Goal: Navigation & Orientation: Find specific page/section

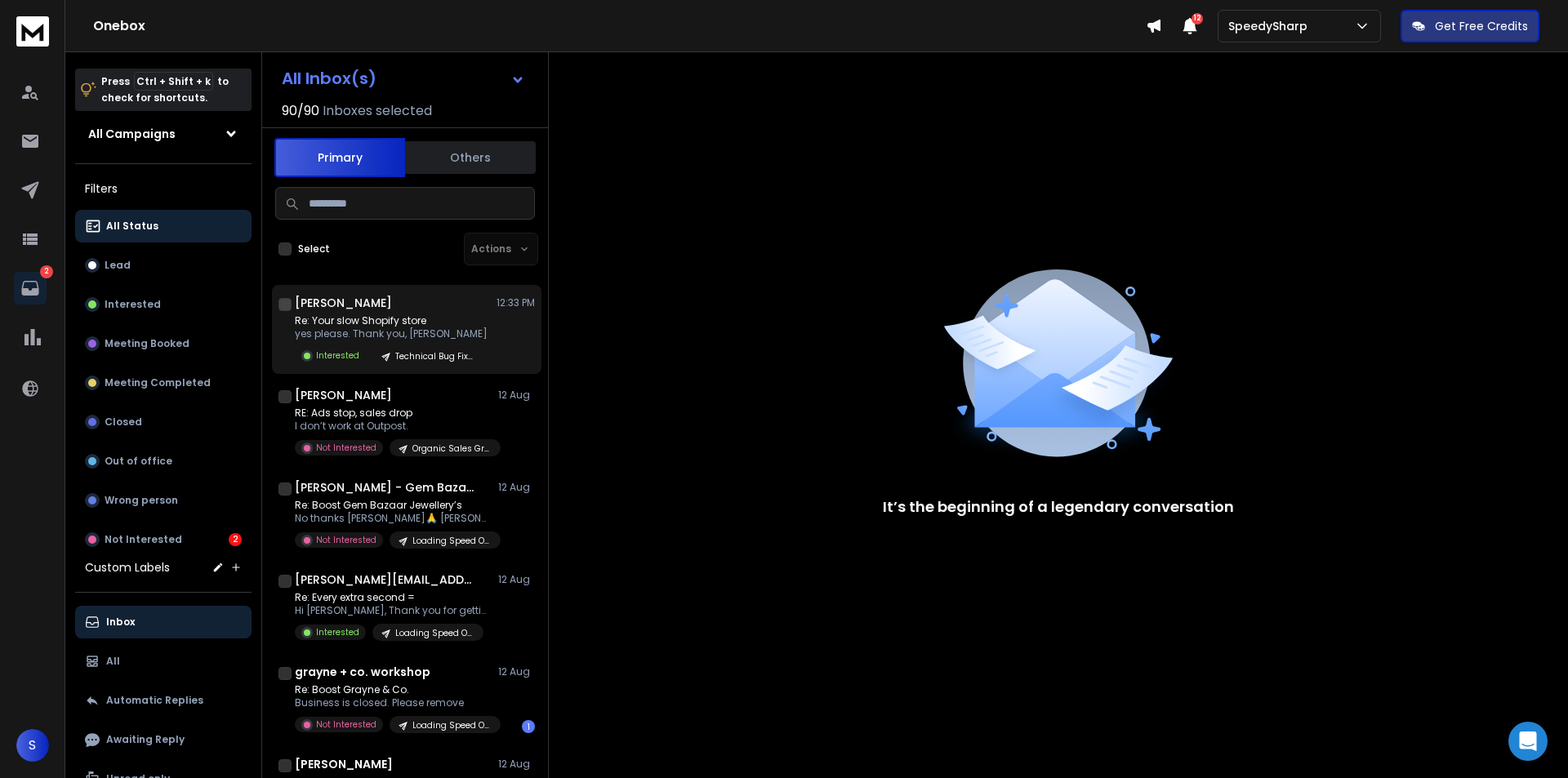
click at [406, 337] on p "yes please. Thank you, [PERSON_NAME]" at bounding box center [391, 334] width 193 height 13
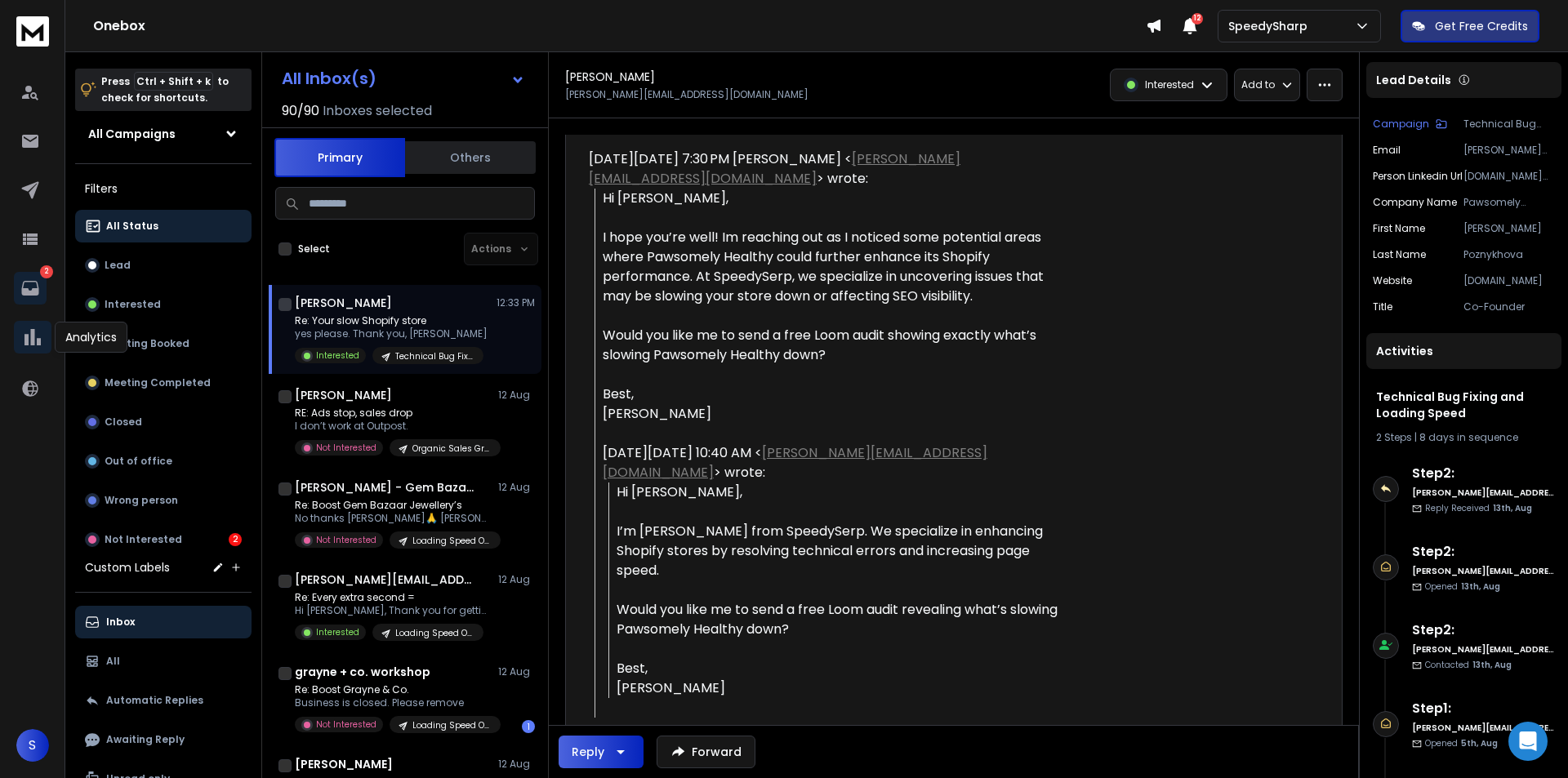
click at [26, 332] on icon at bounding box center [33, 337] width 24 height 24
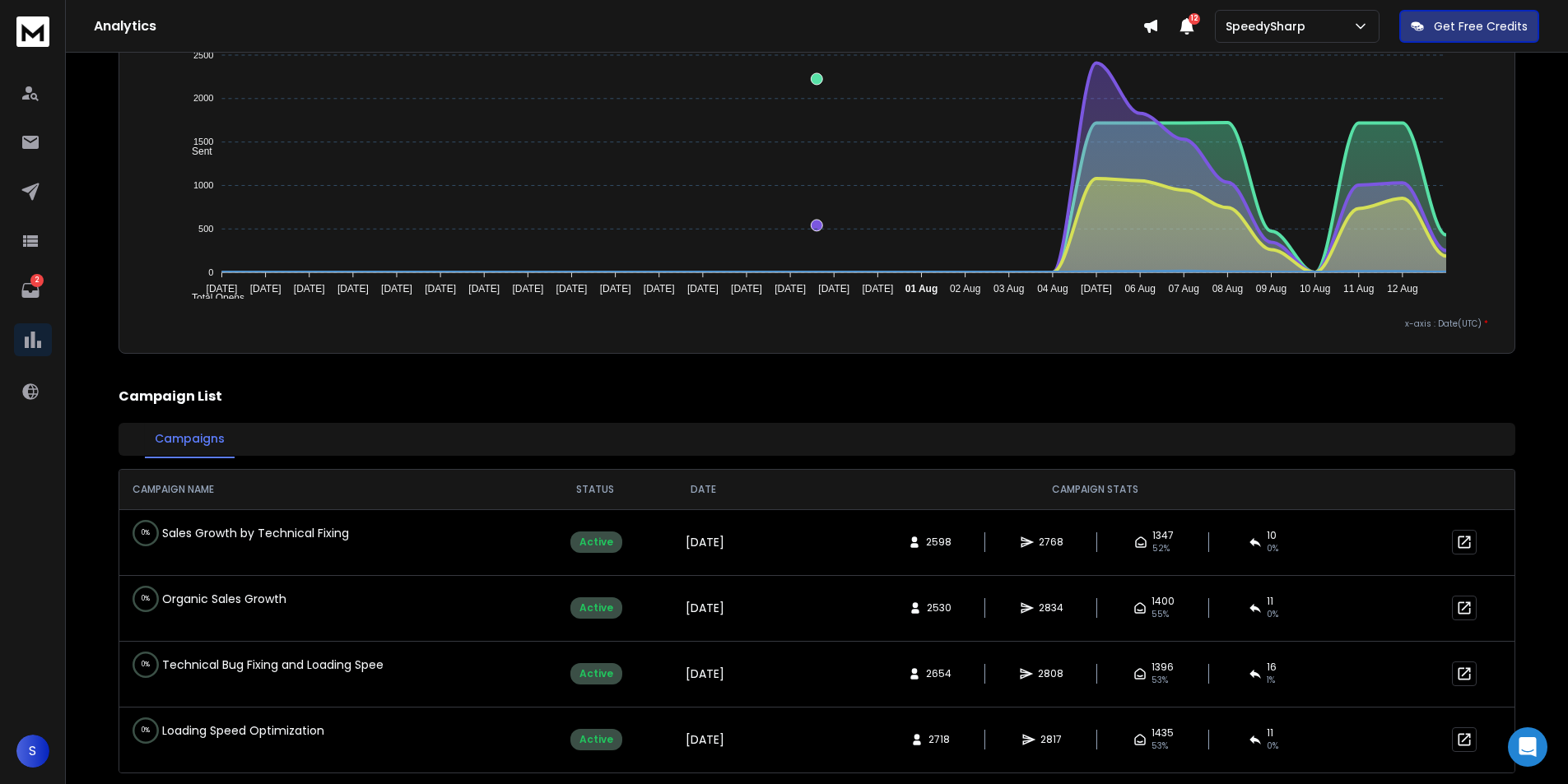
scroll to position [343, 0]
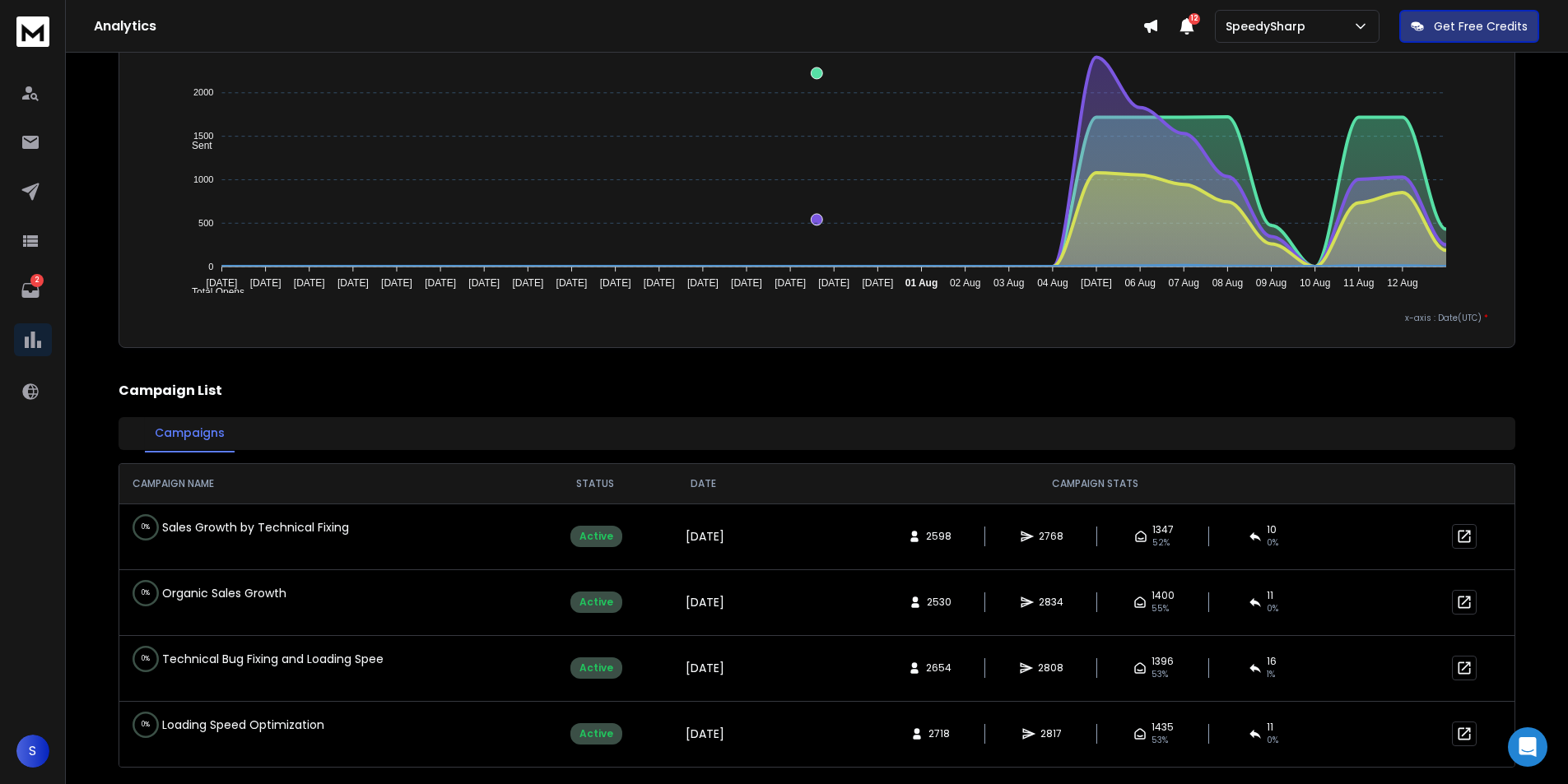
click at [1472, 665] on icon at bounding box center [1465, 668] width 16 height 16
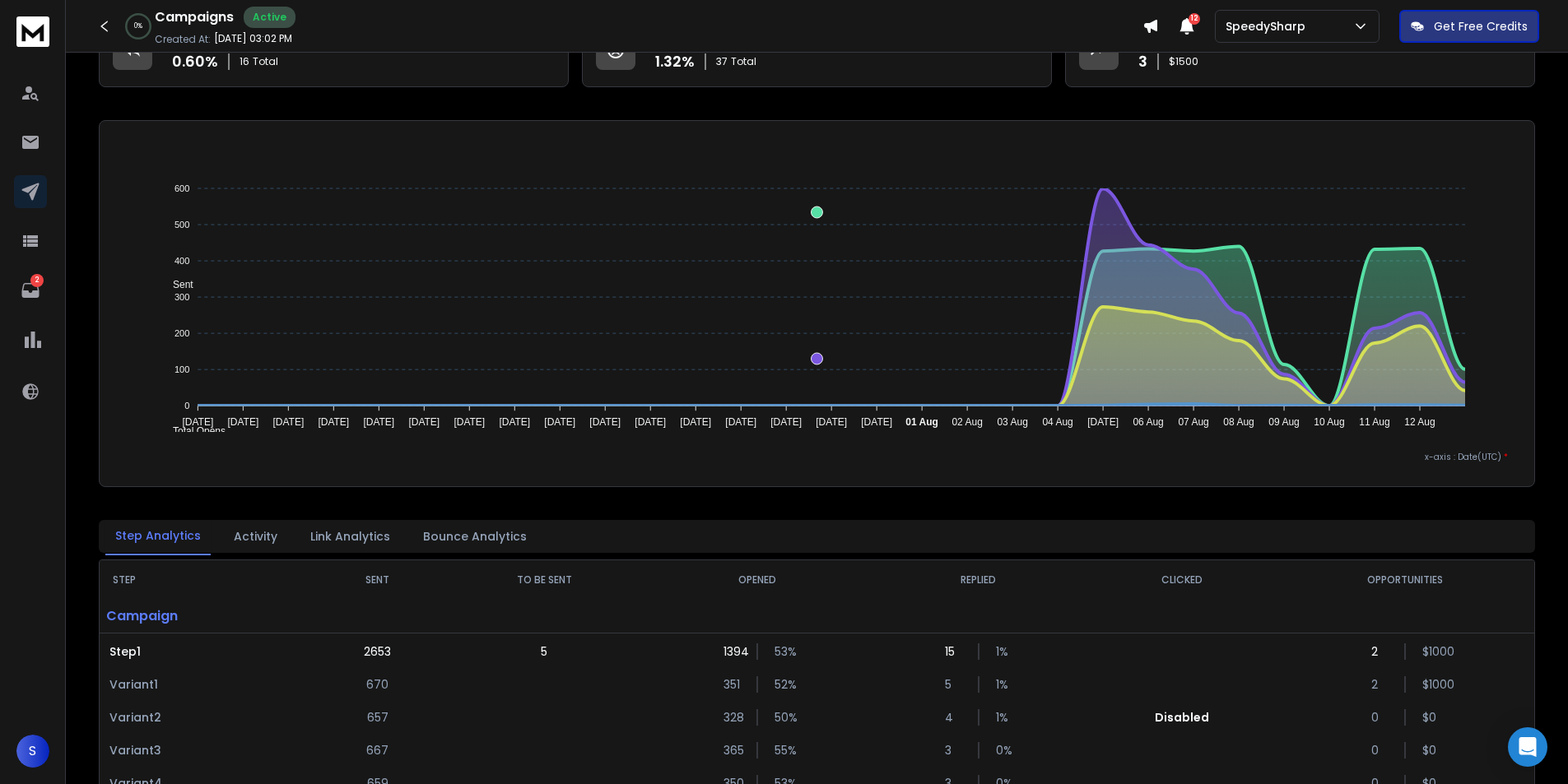
scroll to position [265, 0]
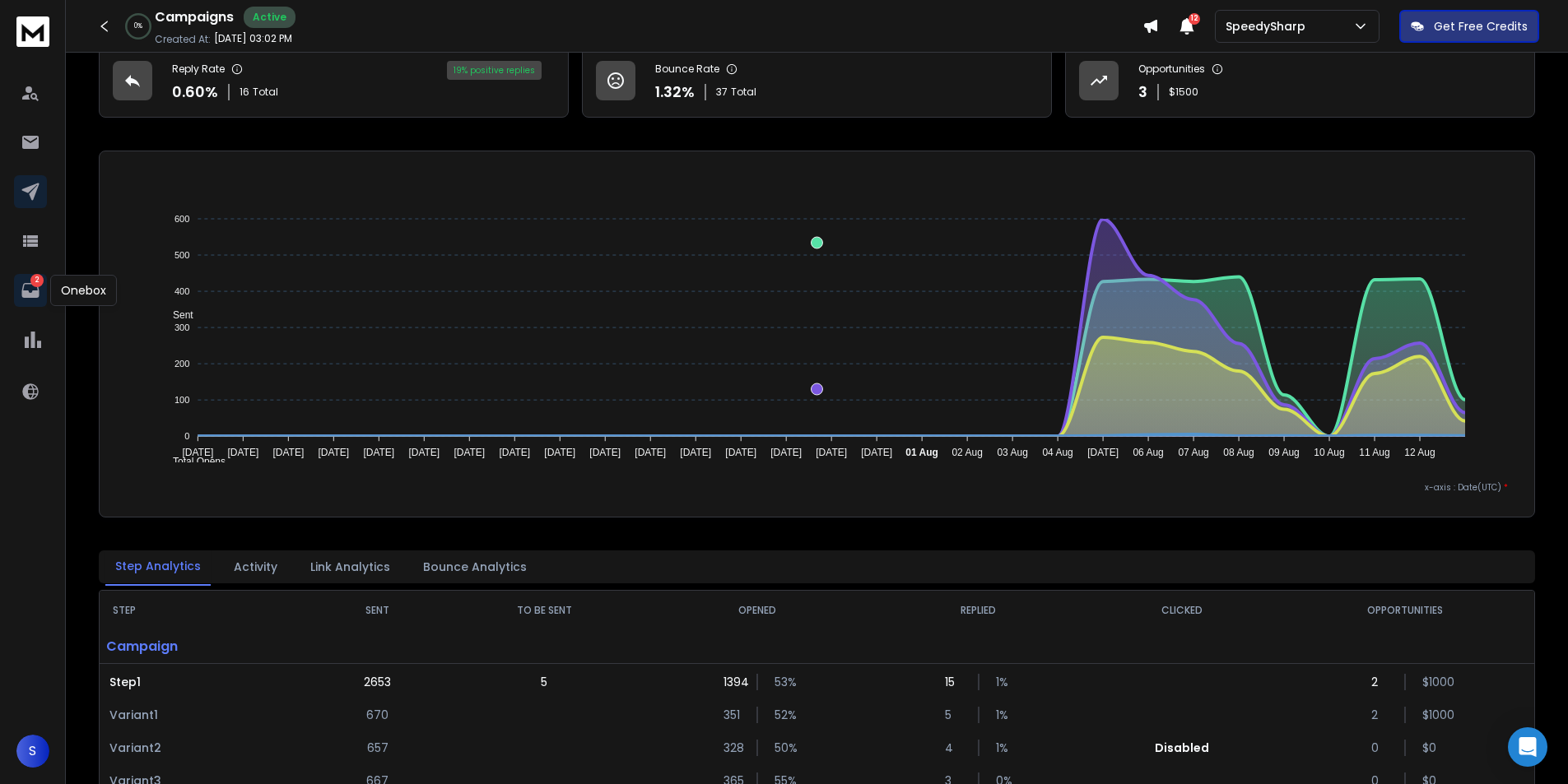
click at [29, 281] on icon at bounding box center [31, 291] width 20 height 20
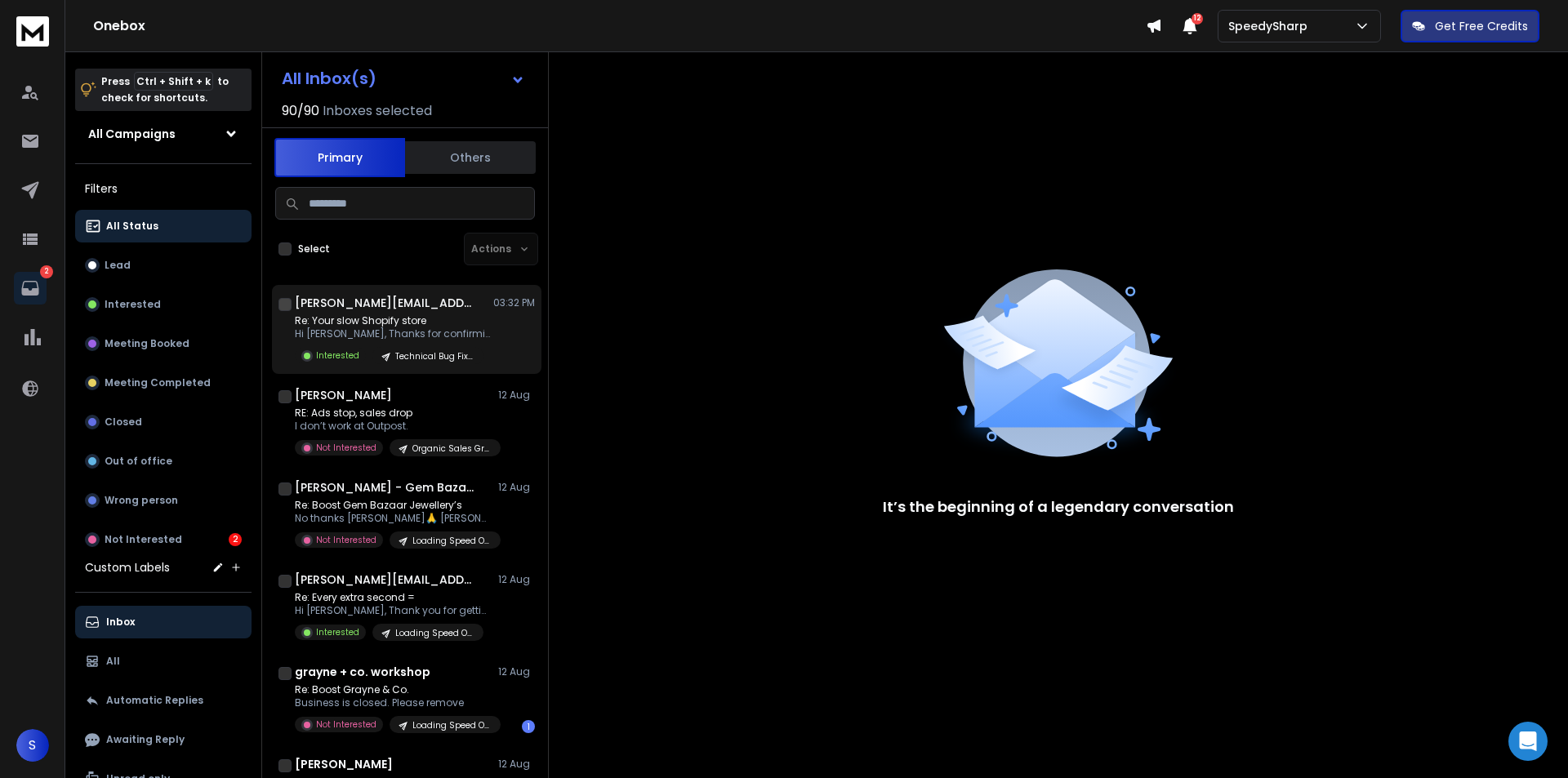
click at [451, 321] on p "Re: Your slow Shopify store" at bounding box center [393, 320] width 196 height 13
